Goal: Communication & Community: Ask a question

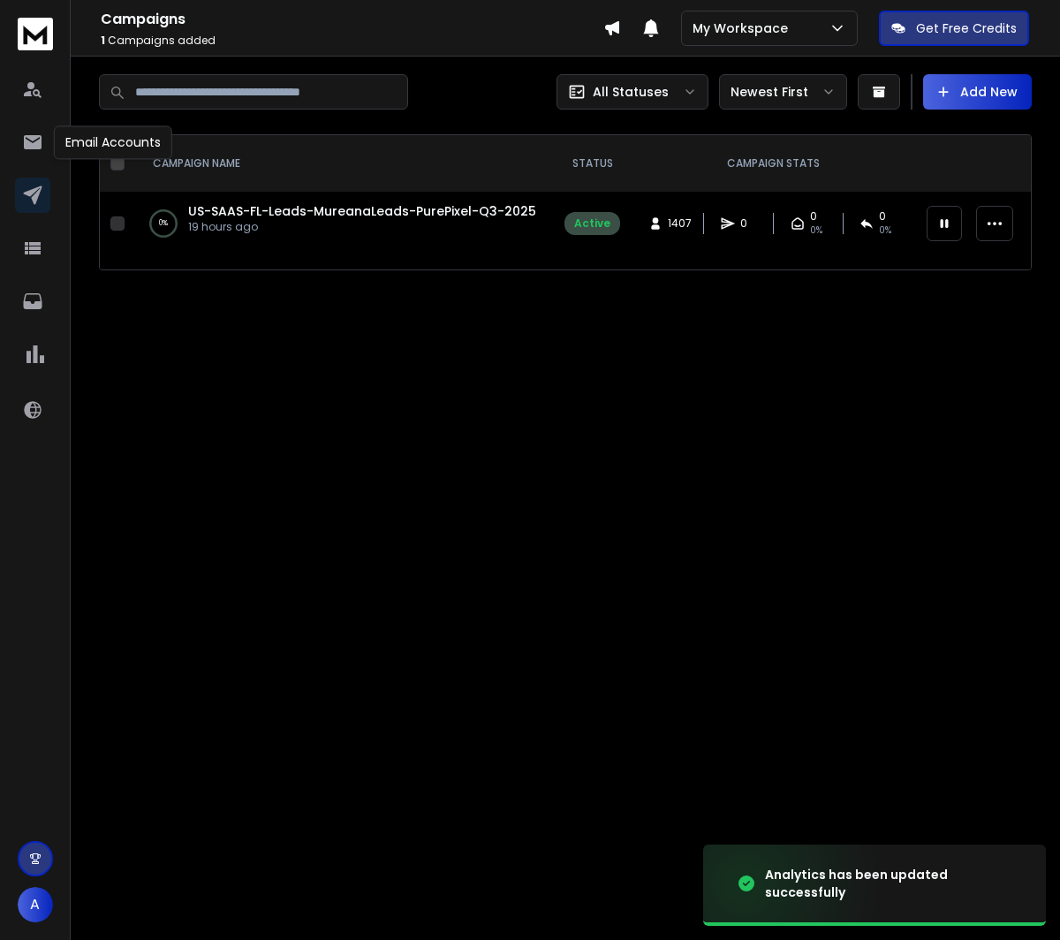
scroll to position [807, 0]
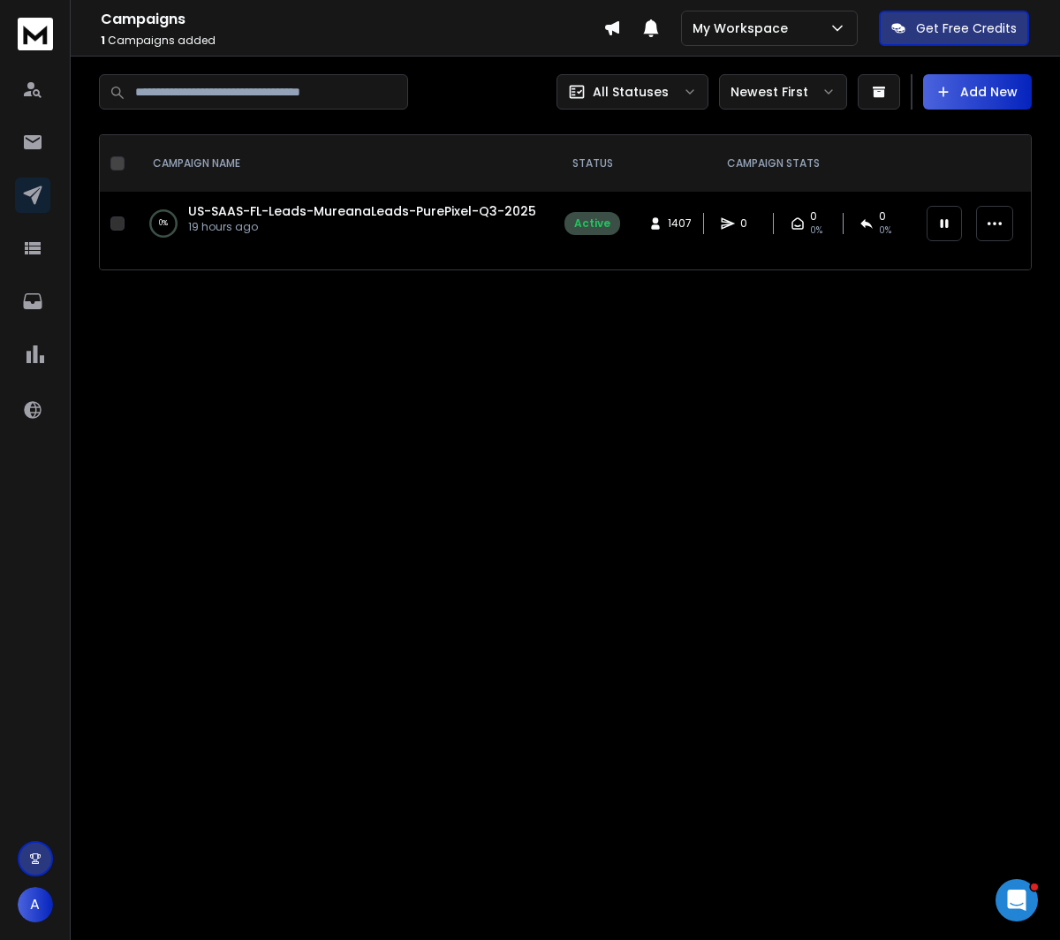
click at [300, 226] on p "19 hours ago" at bounding box center [362, 227] width 348 height 14
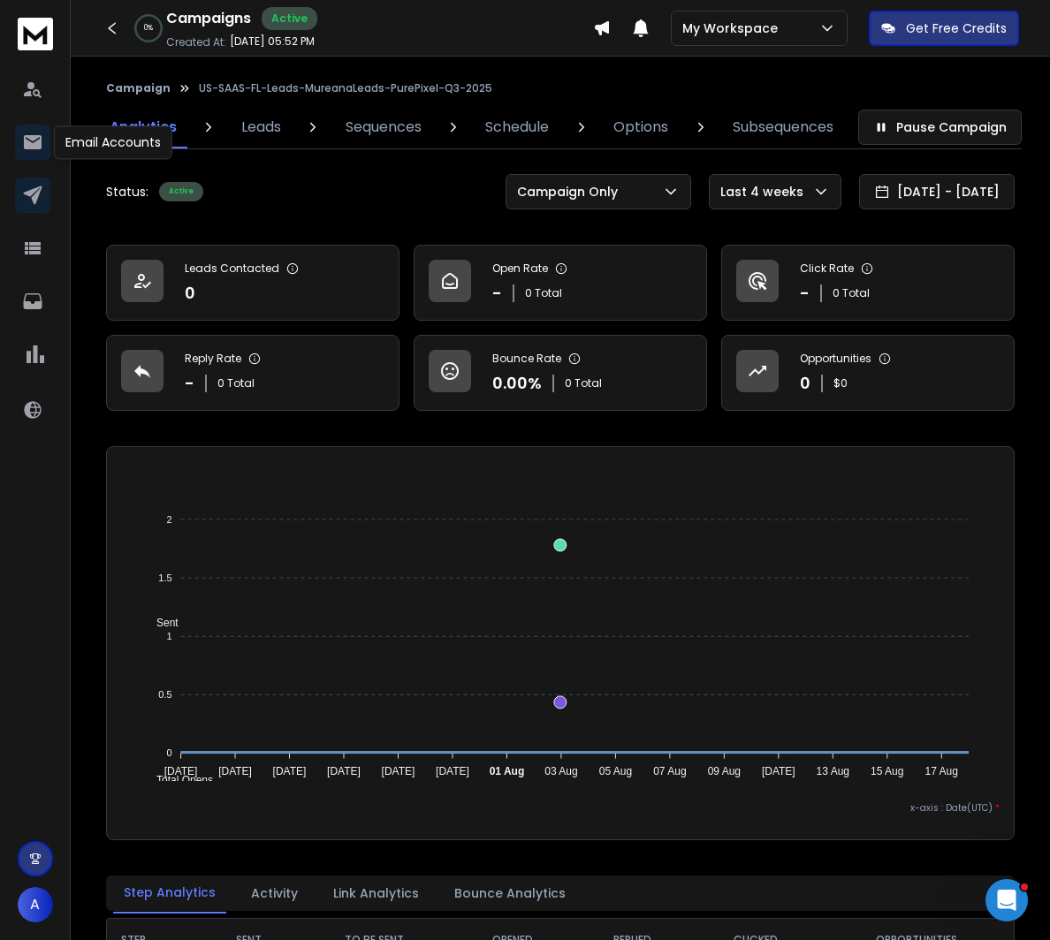
click at [20, 154] on link at bounding box center [32, 142] width 35 height 35
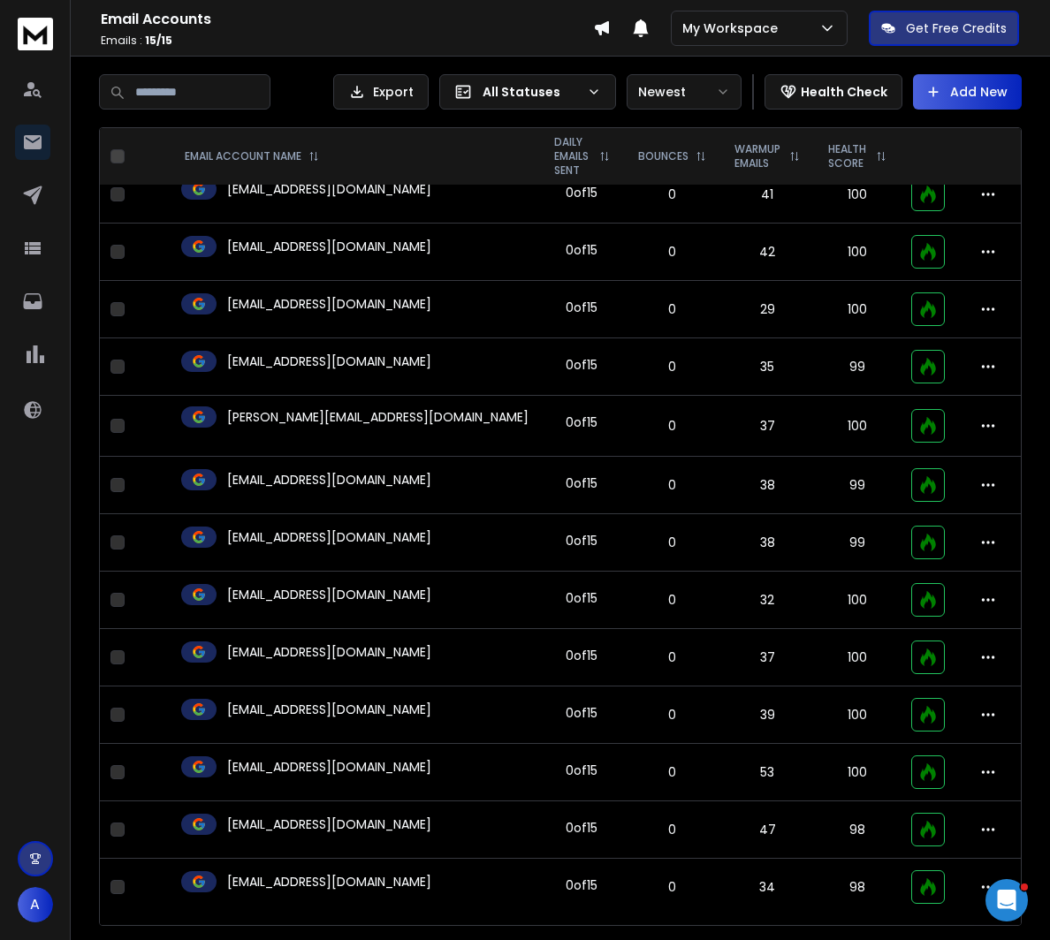
scroll to position [135, 0]
click at [32, 300] on icon at bounding box center [32, 301] width 21 height 21
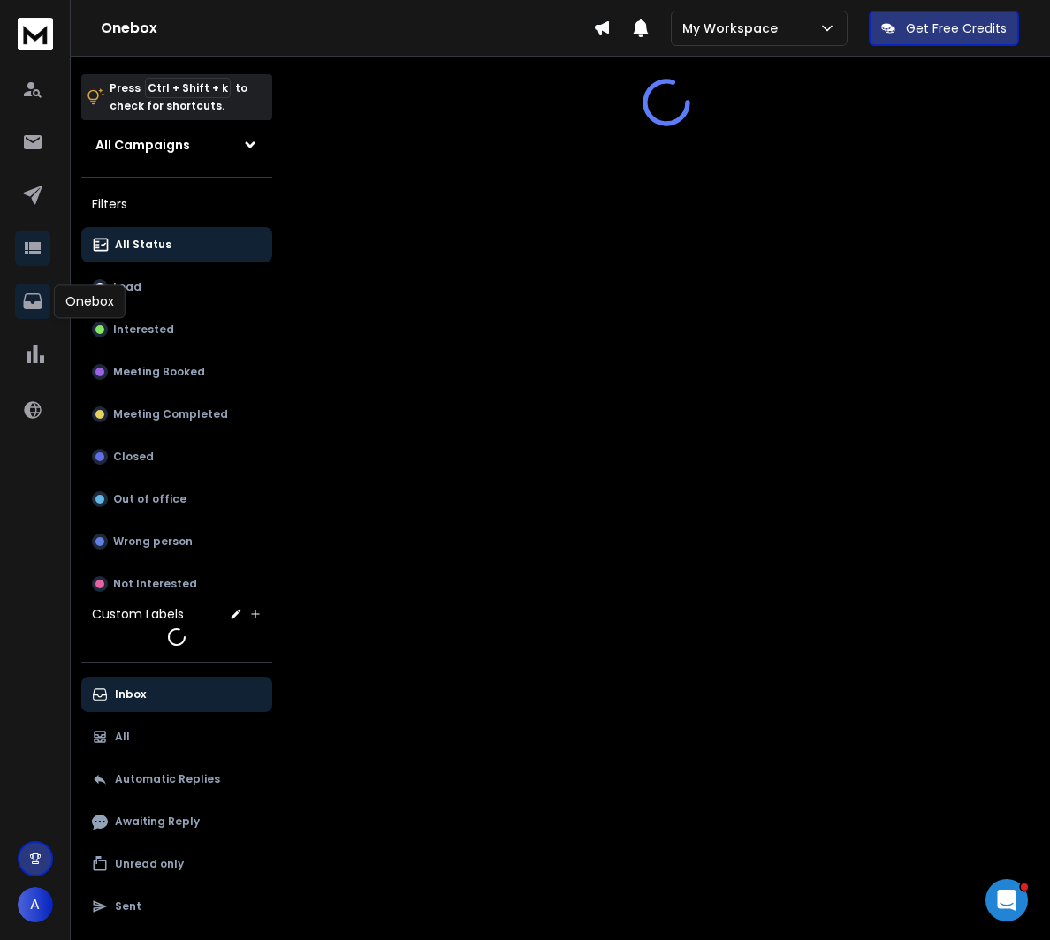
click at [32, 252] on icon at bounding box center [33, 248] width 16 height 12
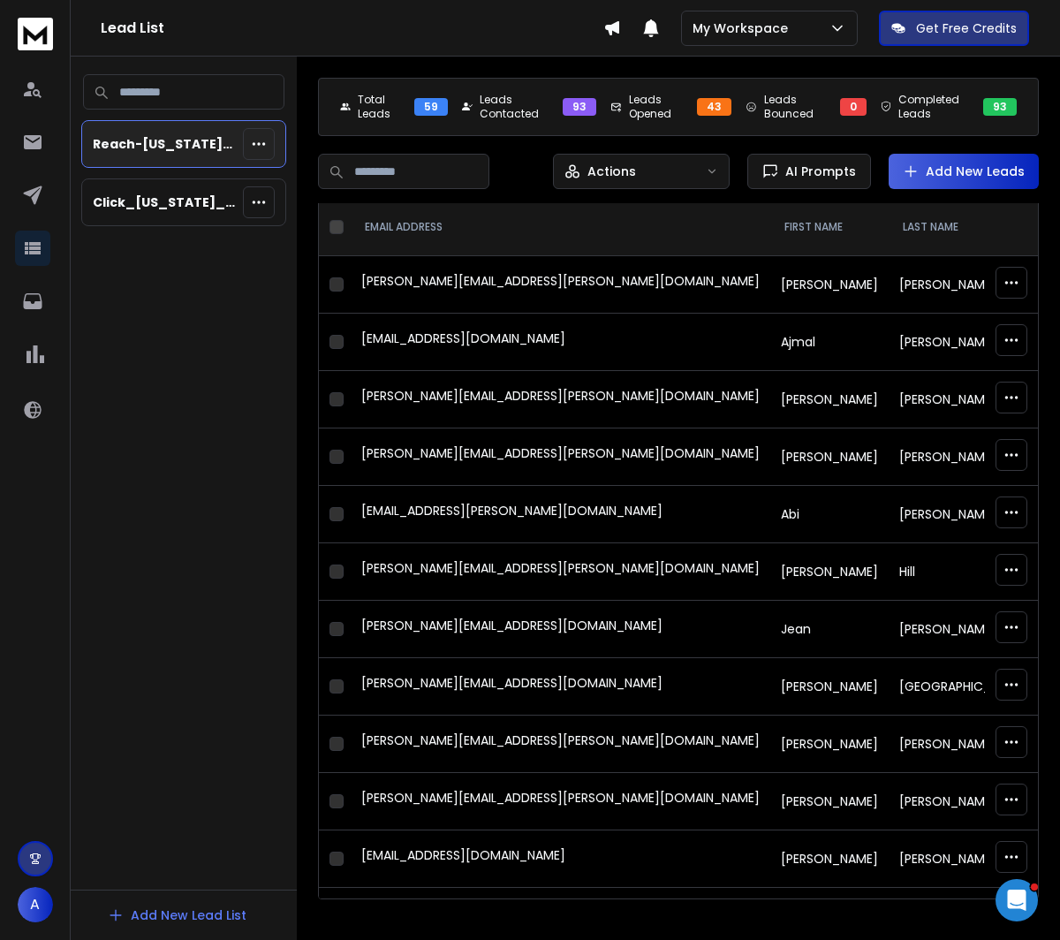
click at [251, 143] on icon "button" at bounding box center [259, 144] width 16 height 16
click at [590, 159] on button "Actions" at bounding box center [641, 171] width 177 height 35
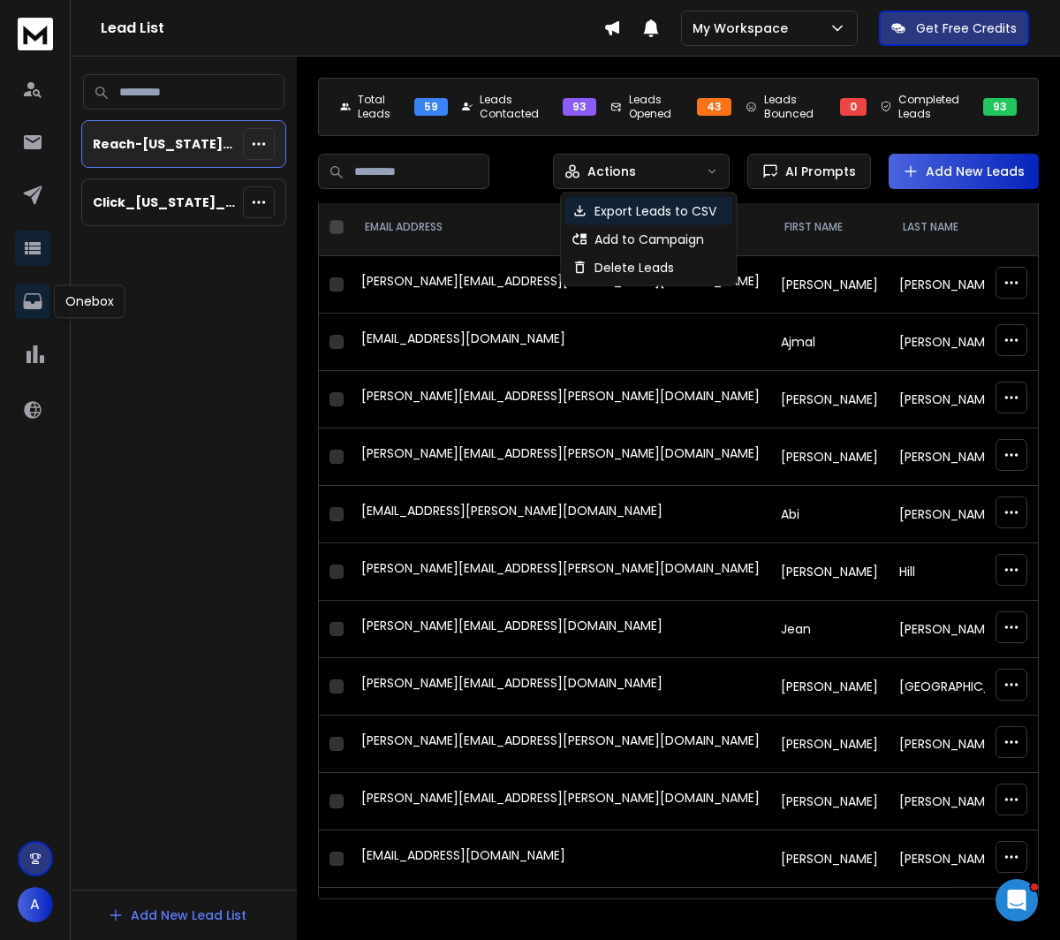
click at [44, 304] on link at bounding box center [32, 301] width 35 height 35
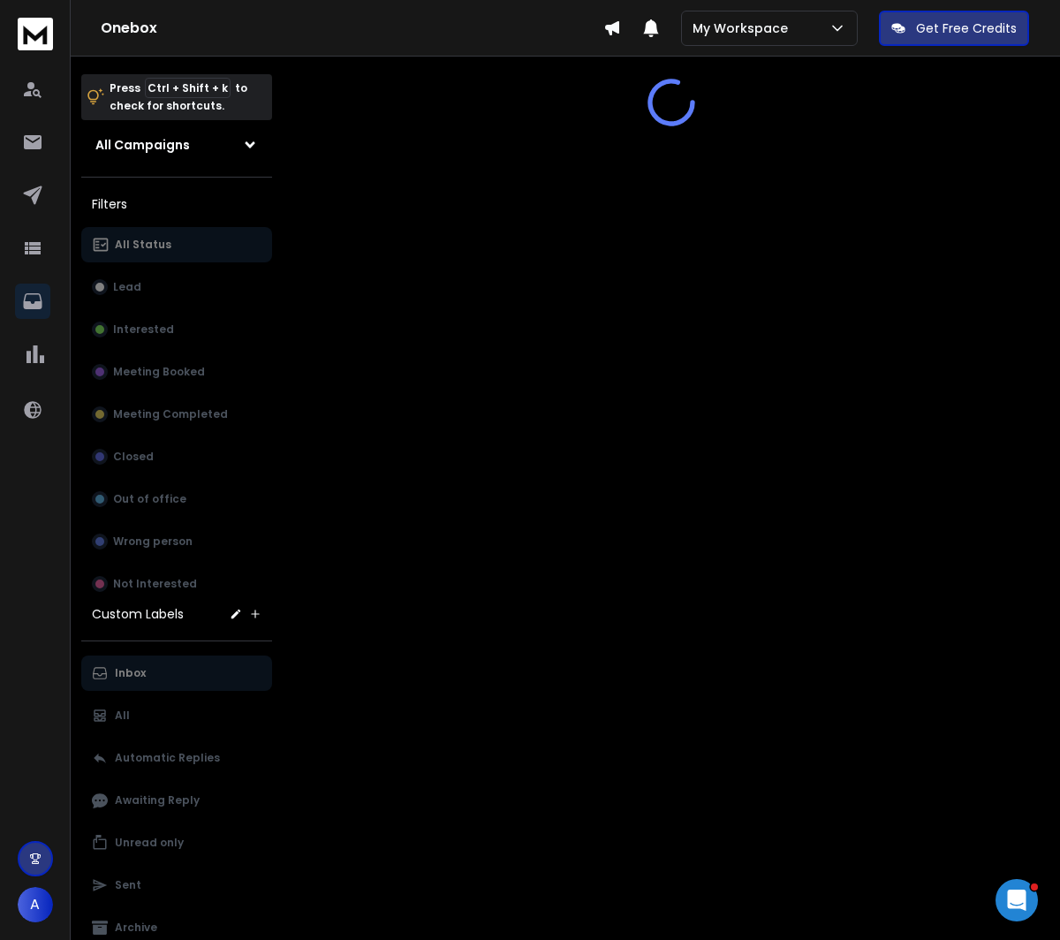
click at [42, 329] on div at bounding box center [35, 253] width 41 height 363
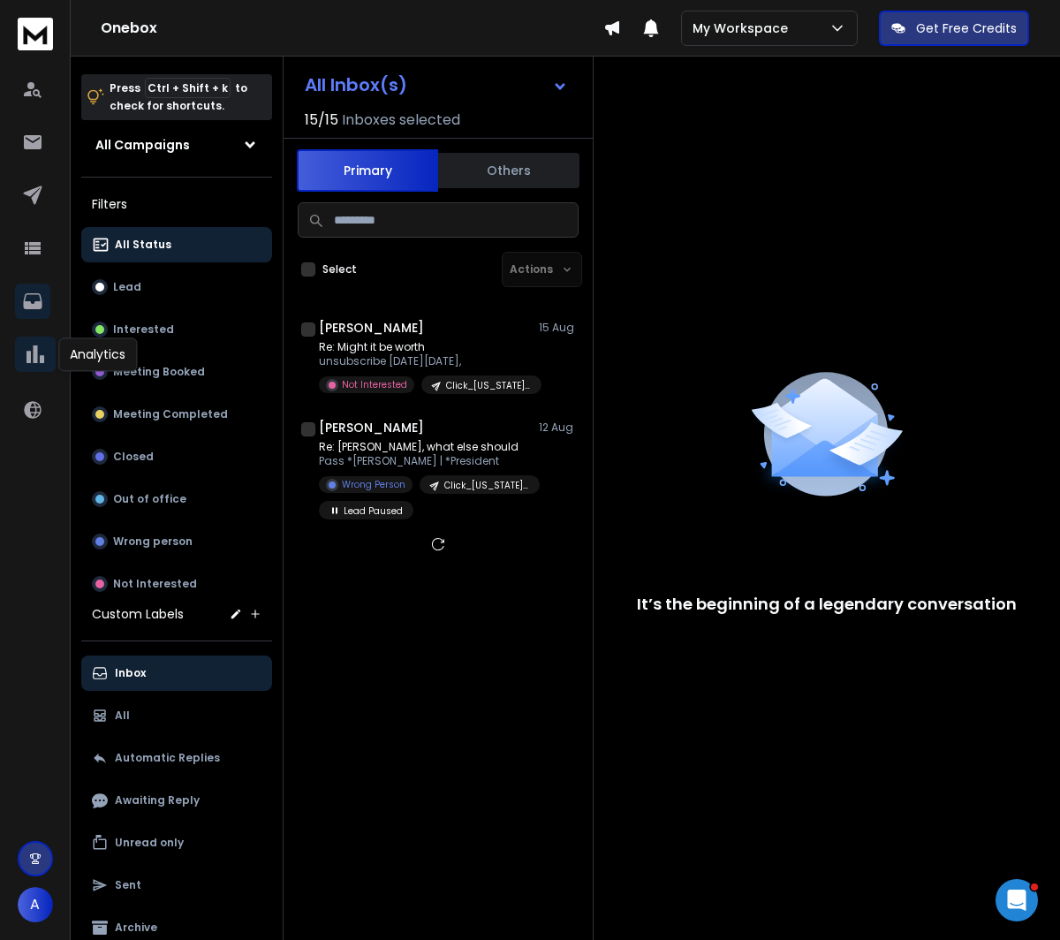
click at [39, 357] on icon at bounding box center [35, 354] width 27 height 27
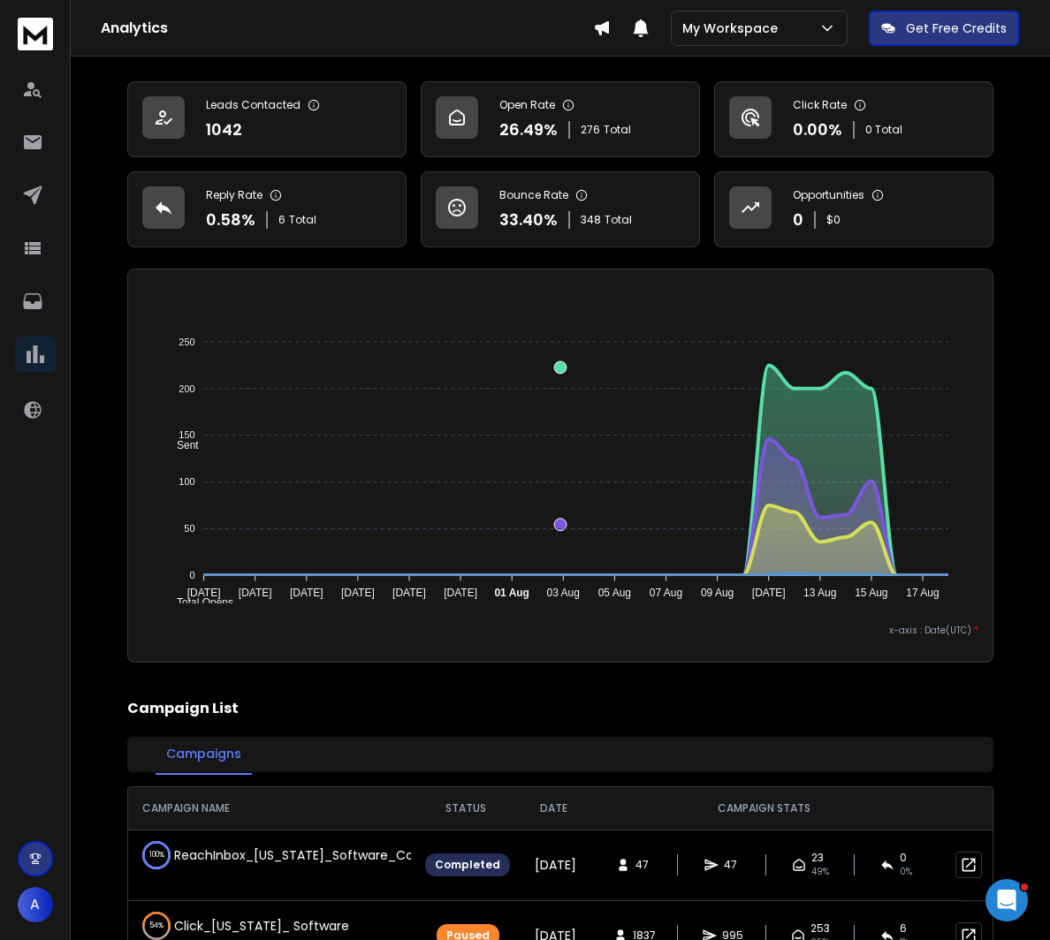
scroll to position [177, 0]
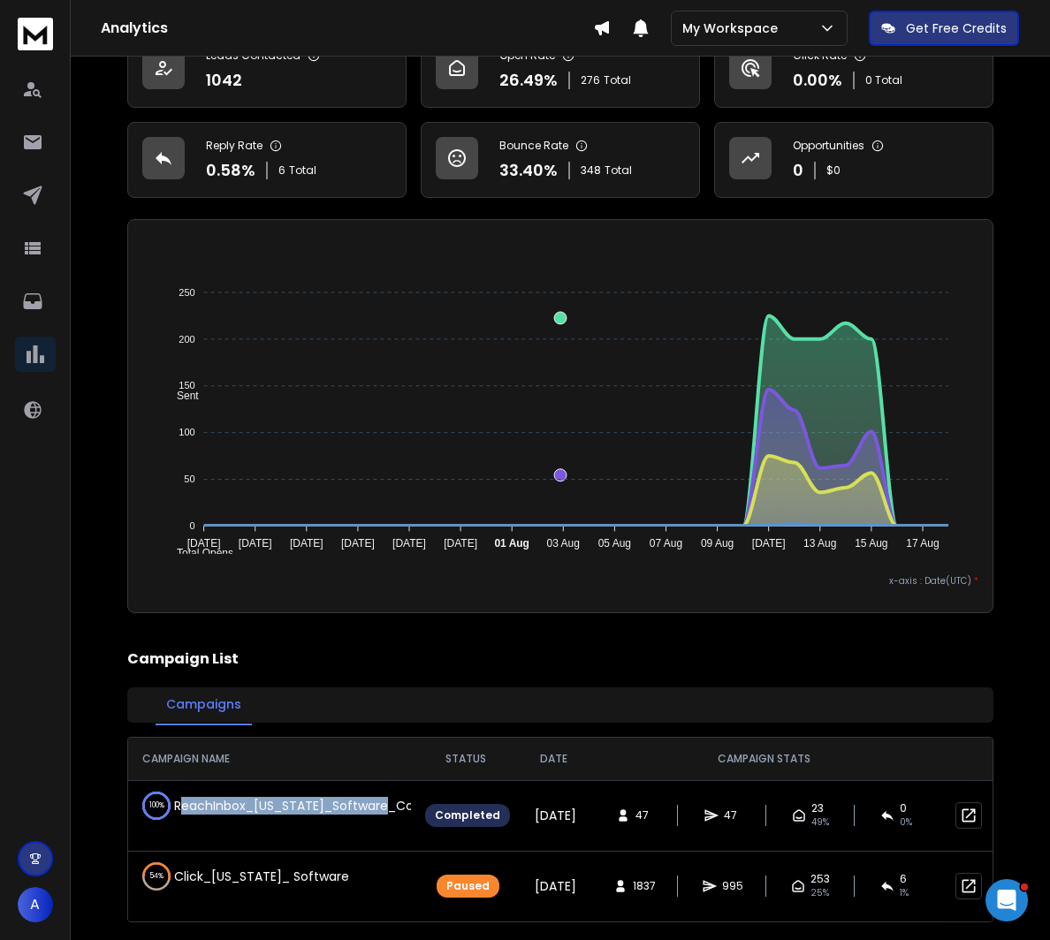
drag, startPoint x: 179, startPoint y: 806, endPoint x: 388, endPoint y: 808, distance: 209.4
click at [384, 806] on td "100 % ReachInbox_[US_STATE]_Software_Companies" at bounding box center [269, 805] width 283 height 49
click at [32, 138] on icon at bounding box center [33, 142] width 18 height 14
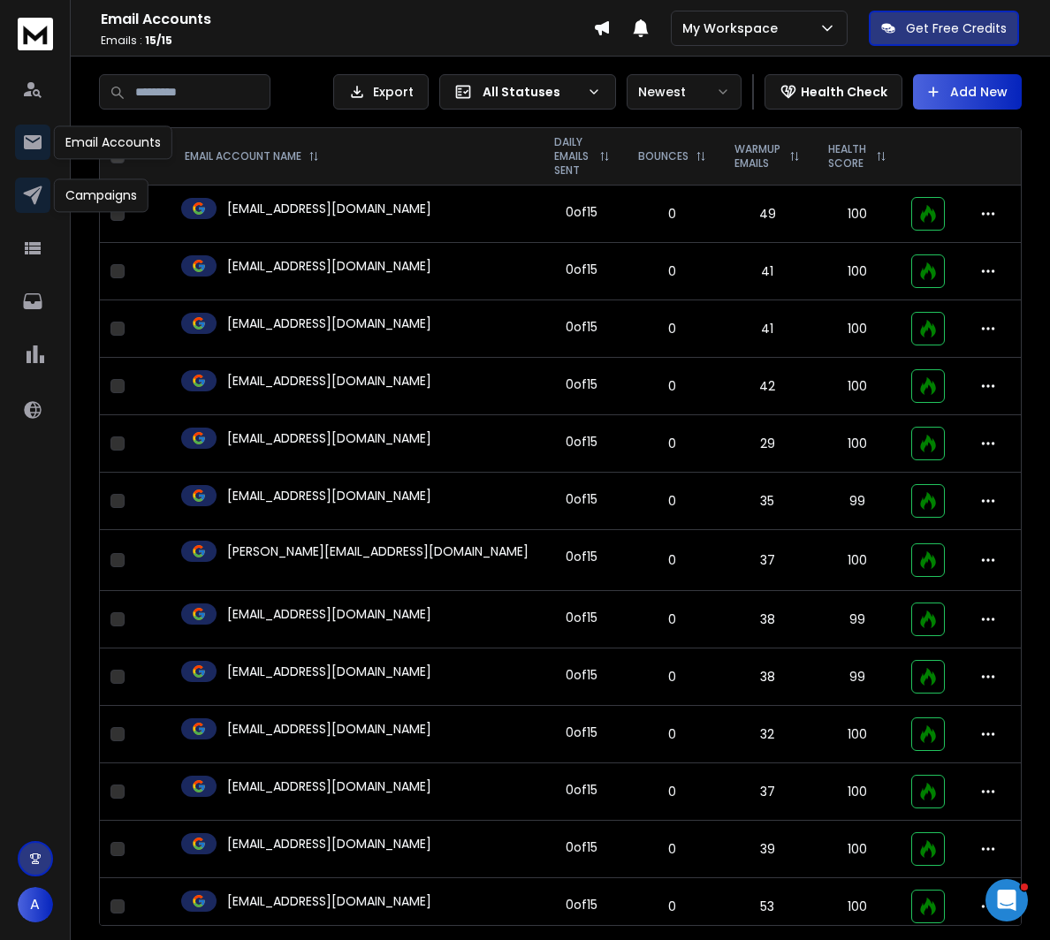
click at [35, 187] on icon at bounding box center [32, 195] width 19 height 19
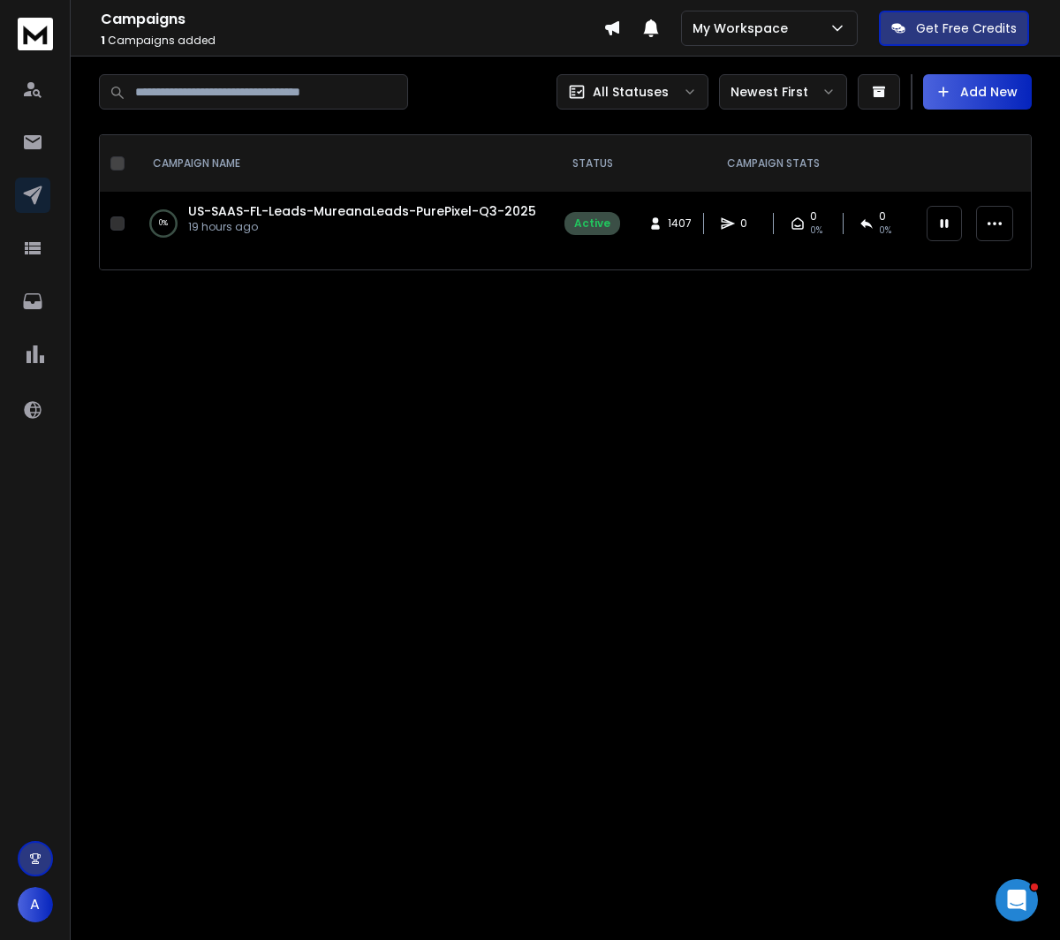
click at [121, 225] on button "button" at bounding box center [117, 224] width 14 height 14
click at [431, 204] on span "US-SAAS-FL-Leads-MureanaLeads-PurePixel-Q3-2025" at bounding box center [362, 211] width 348 height 18
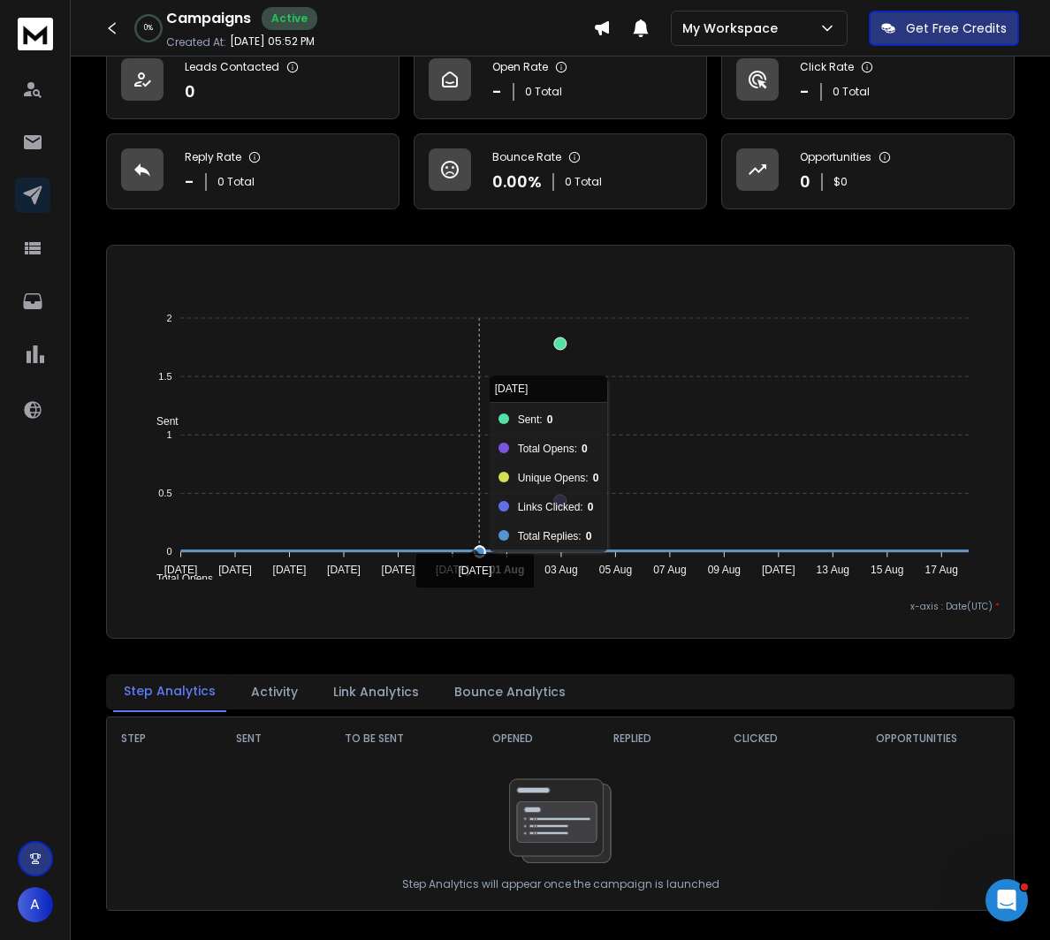
scroll to position [202, 0]
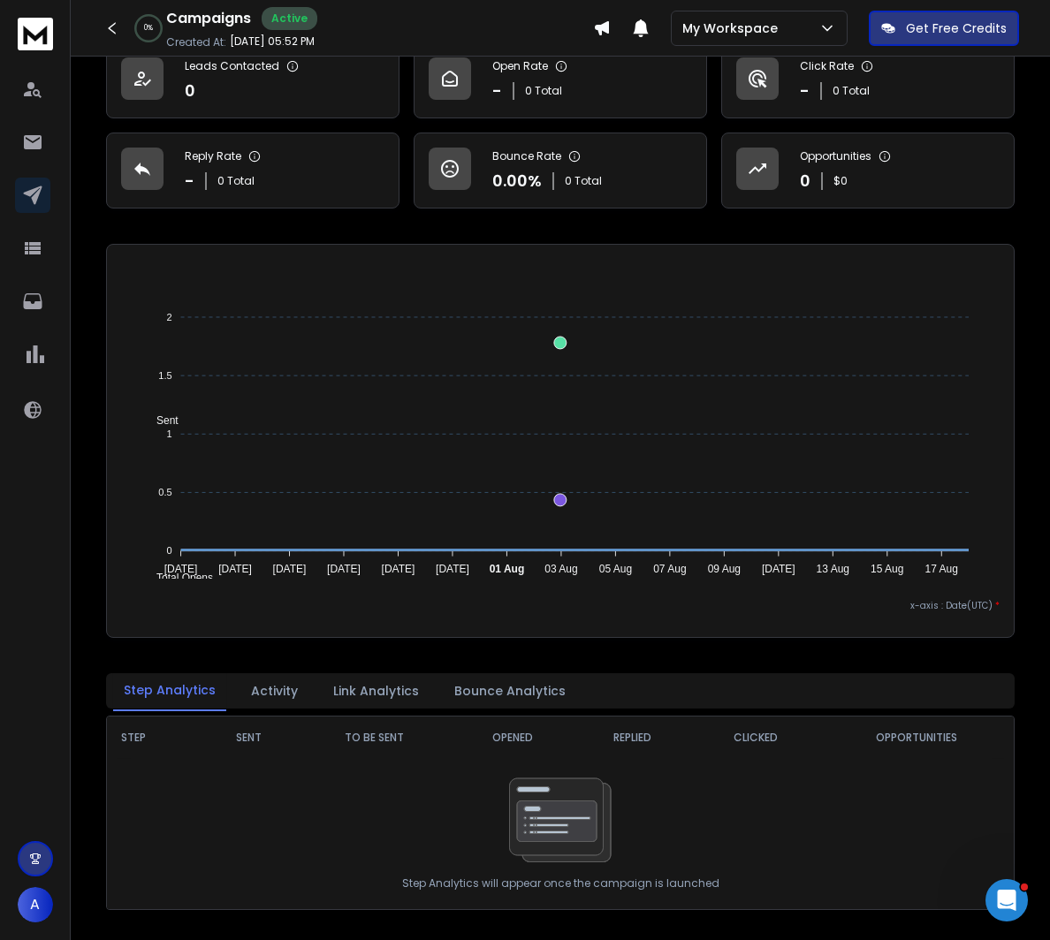
click at [255, 689] on div "Leads Contacted 0 Open Rate - 0 Total Click Rate - 0 Total Reply Rate - 0 Total…" at bounding box center [560, 479] width 908 height 875
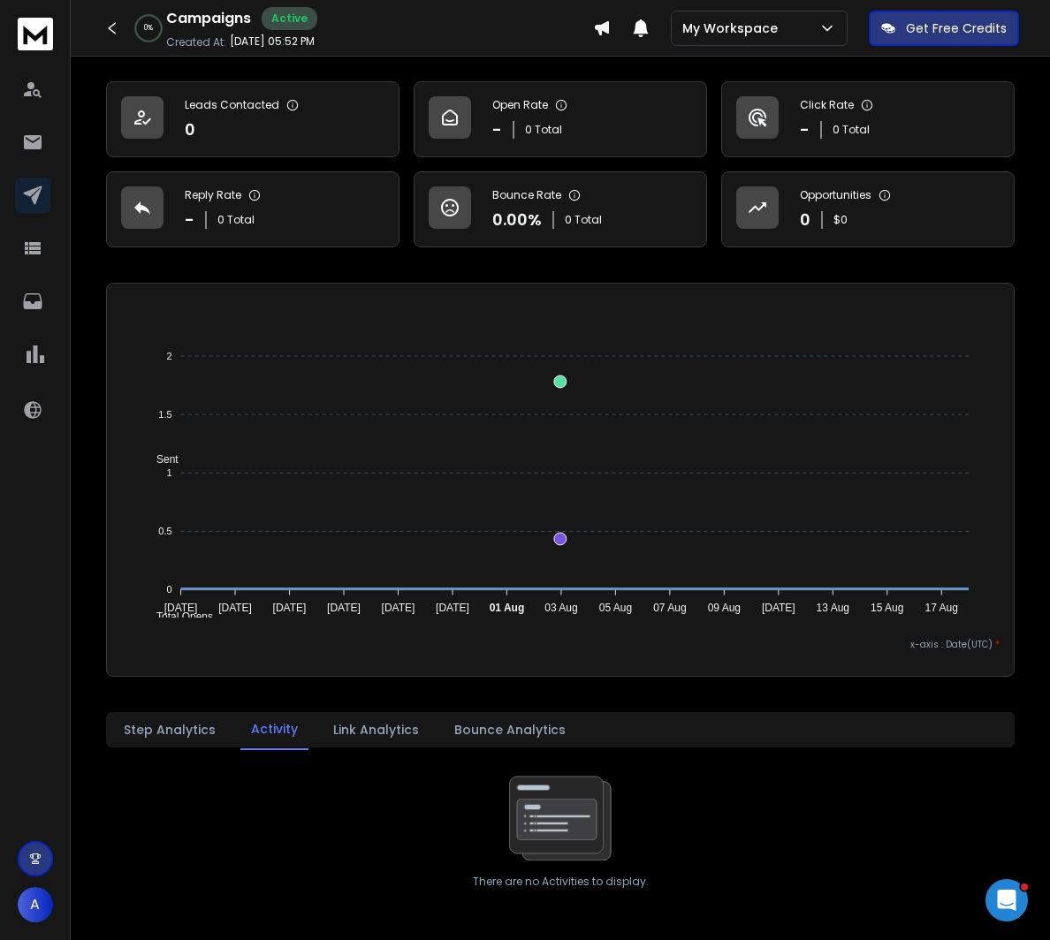
click at [362, 725] on button "Link Analytics" at bounding box center [376, 730] width 107 height 39
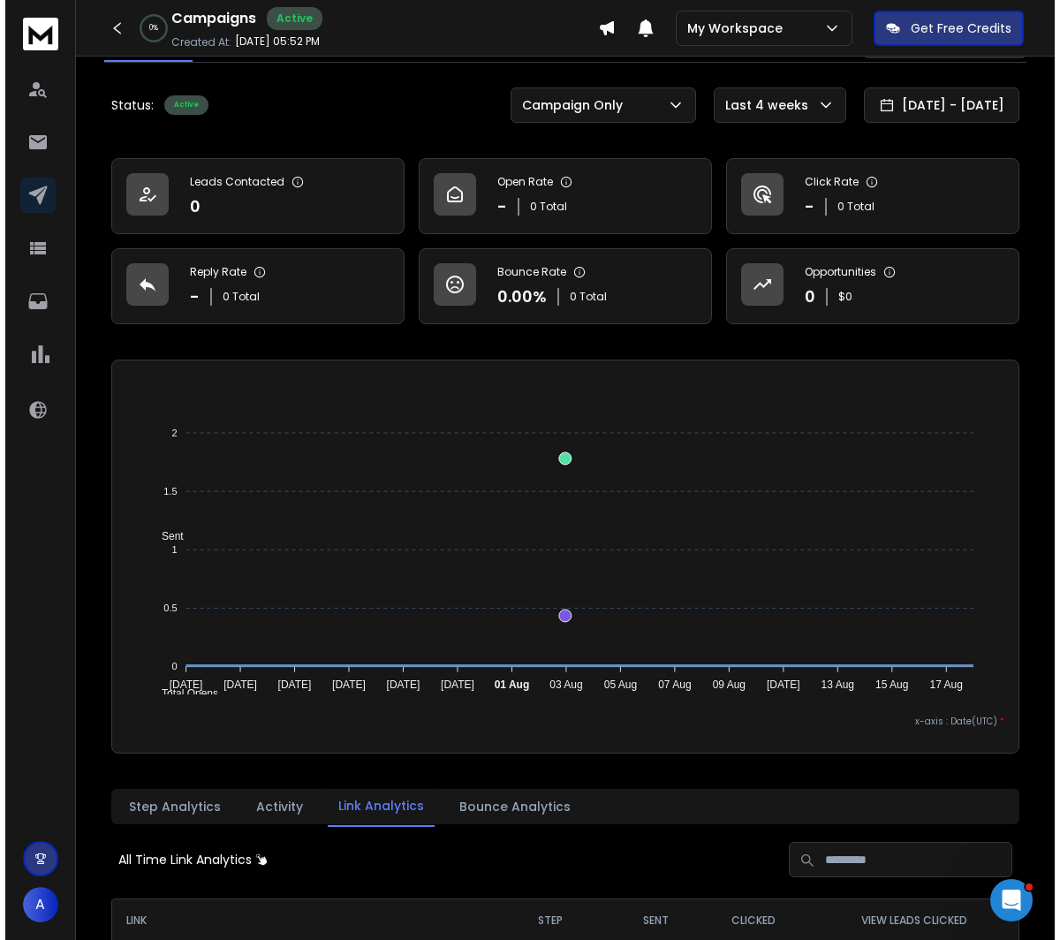
scroll to position [0, 0]
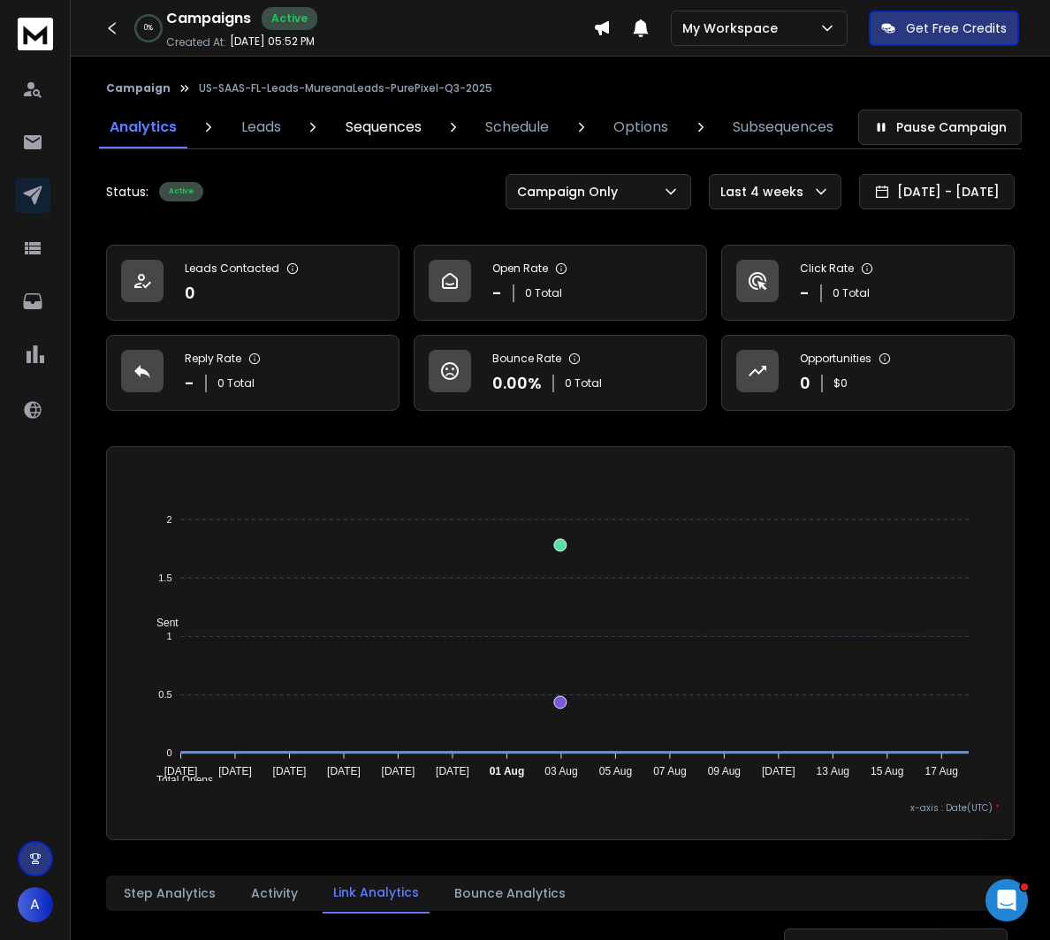
click at [361, 123] on p "Sequences" at bounding box center [384, 127] width 76 height 21
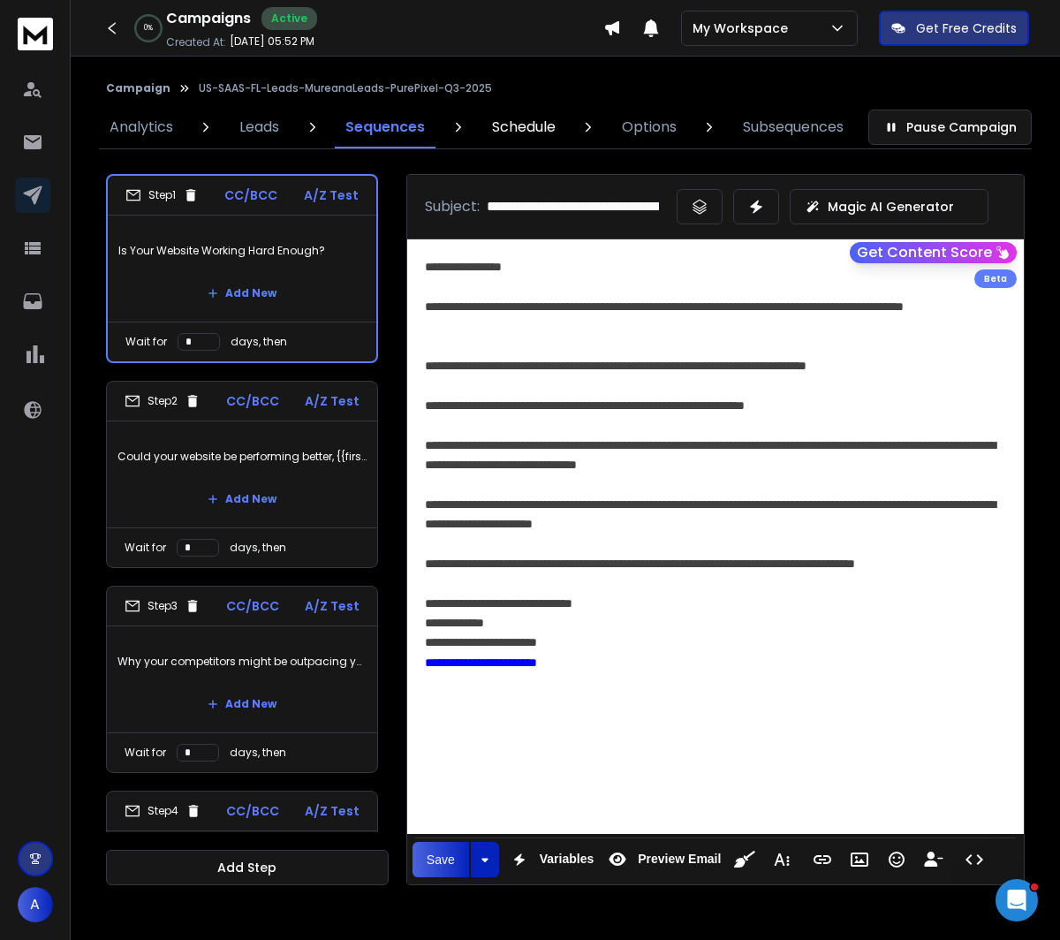
click at [505, 125] on p "Schedule" at bounding box center [524, 127] width 64 height 21
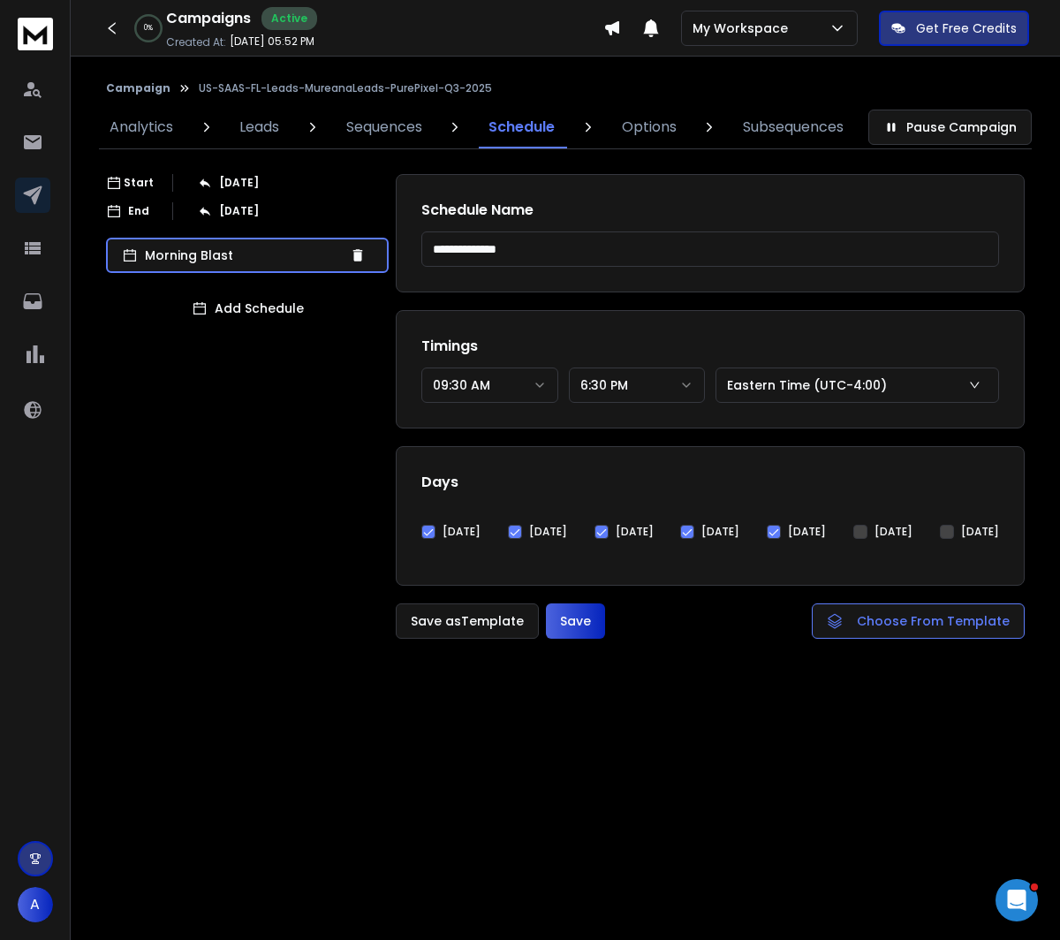
click at [786, 898] on div "**********" at bounding box center [530, 470] width 1060 height 940
click at [1012, 907] on icon "Open Intercom Messenger" at bounding box center [1014, 898] width 29 height 29
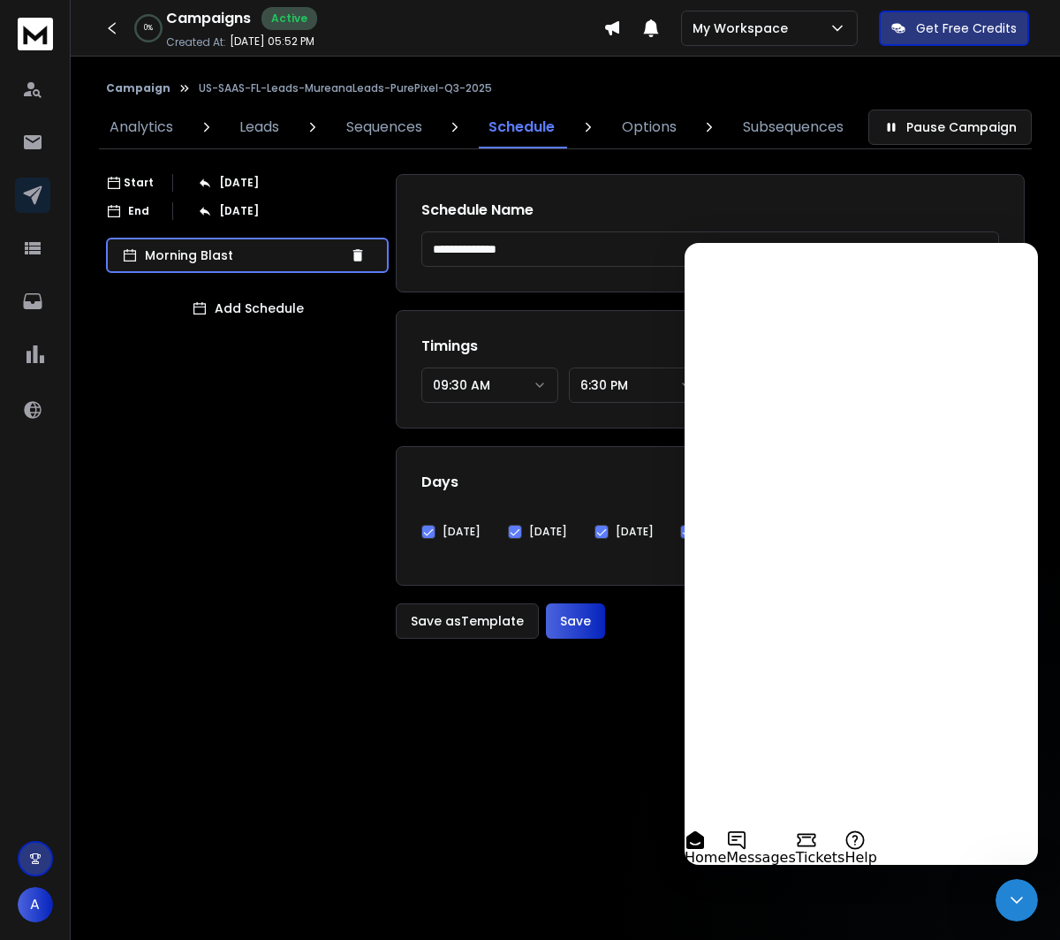
click at [795, 830] on button "Messages" at bounding box center [760, 847] width 69 height 35
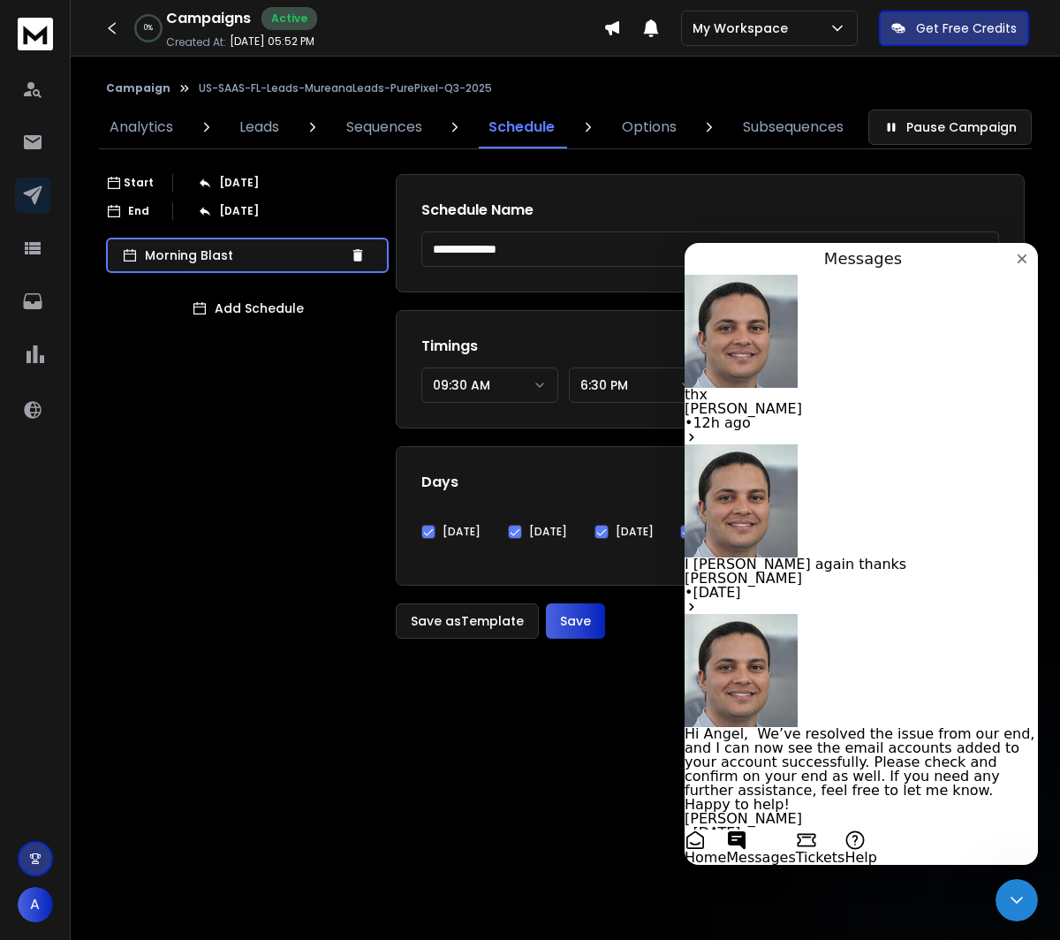
click at [823, 865] on button "Send us a message" at bounding box center [754, 879] width 138 height 28
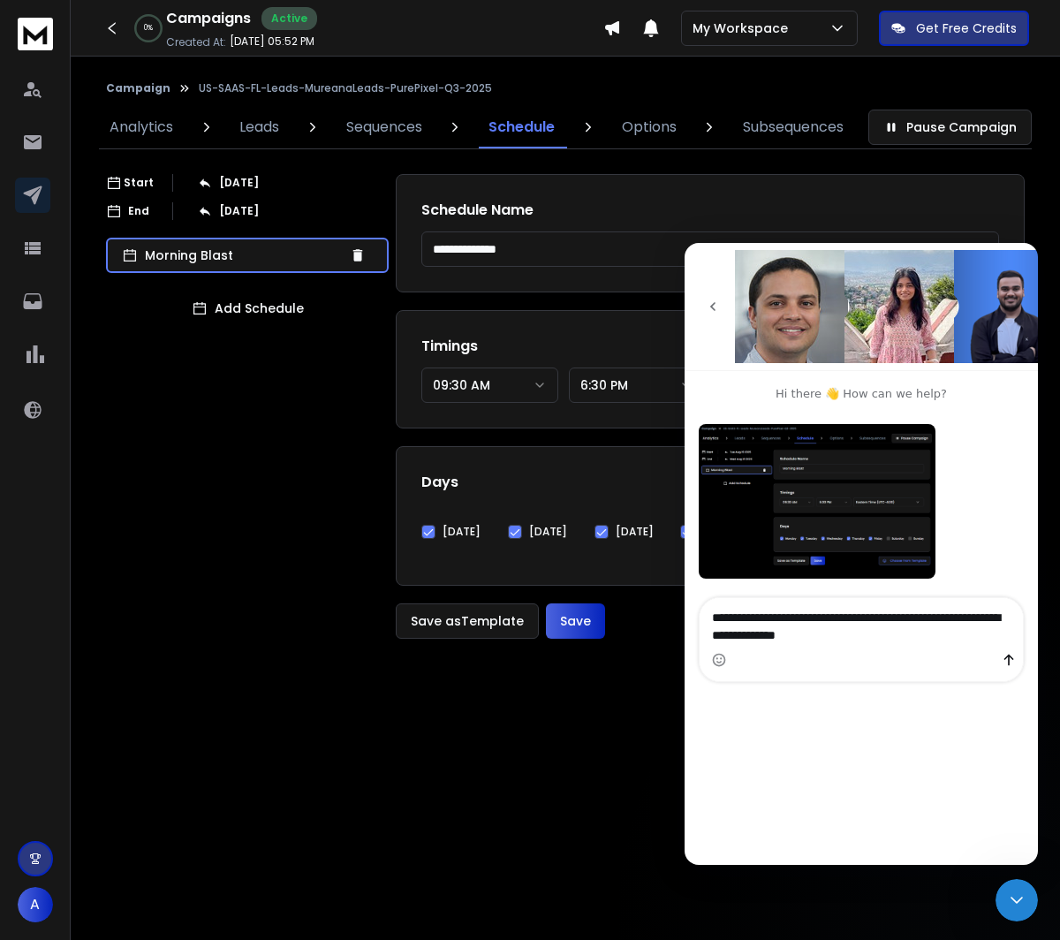
type textarea "**********"
